Goal: Find specific page/section

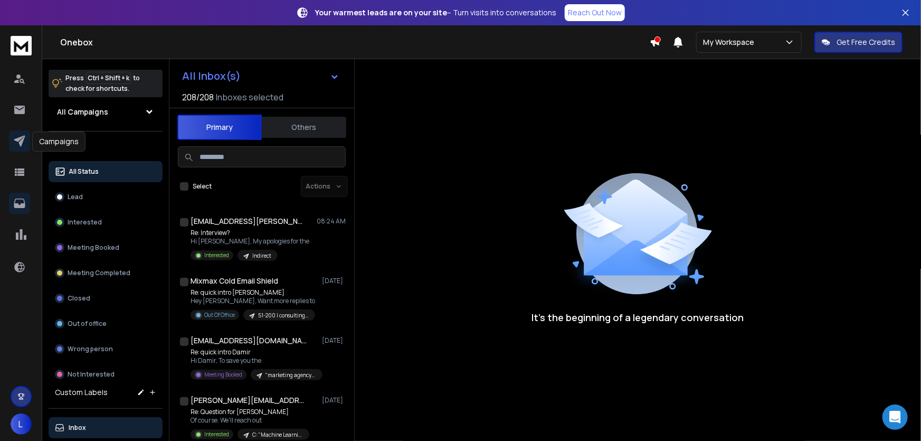
click at [25, 140] on icon at bounding box center [19, 141] width 13 height 13
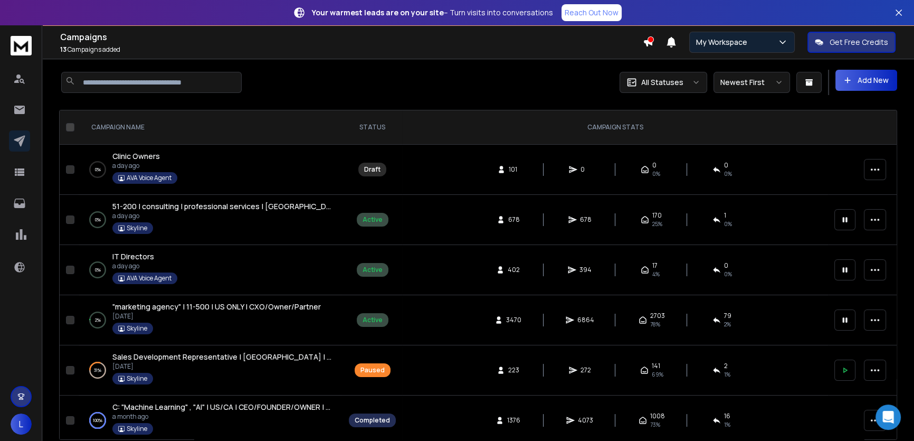
click at [718, 45] on p "My Workspace" at bounding box center [723, 42] width 55 height 11
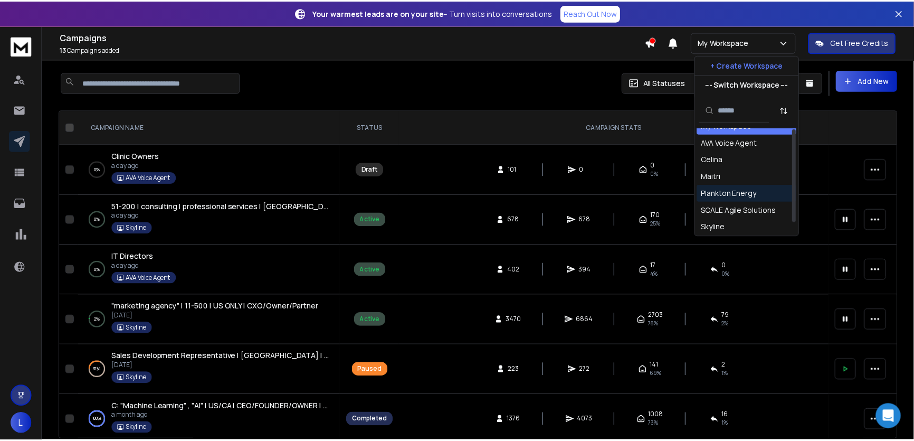
scroll to position [12, 0]
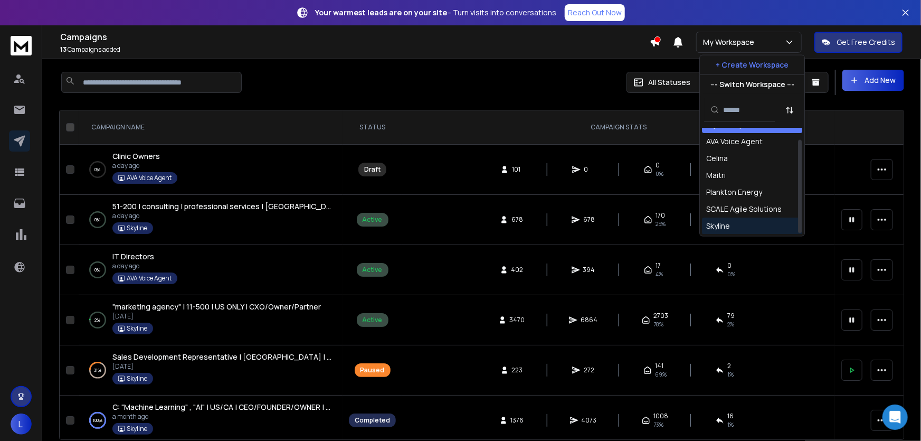
click at [732, 219] on div "Skyline" at bounding box center [752, 225] width 100 height 17
